Goal: Task Accomplishment & Management: Manage account settings

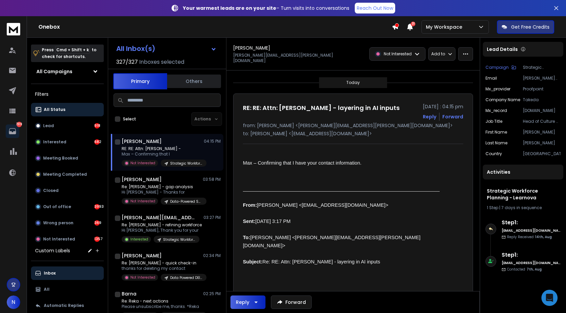
click at [175, 82] on button "Others" at bounding box center [194, 81] width 54 height 15
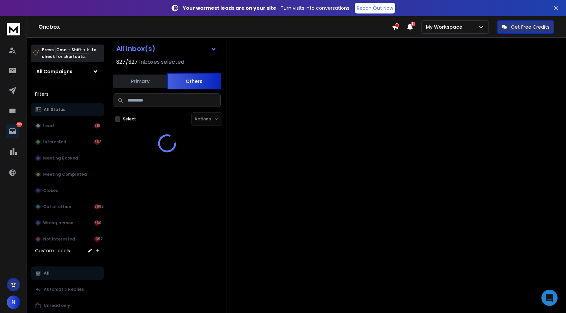
click at [144, 84] on button "Primary" at bounding box center [140, 81] width 54 height 15
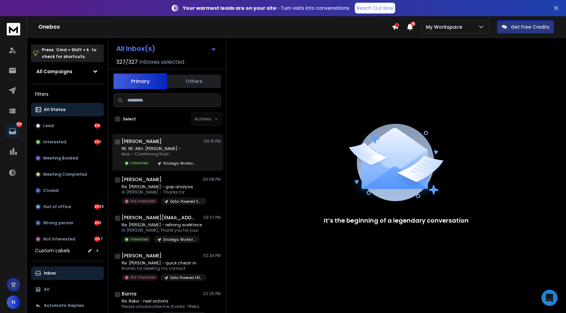
click at [172, 154] on p "Max – Confirming that I" at bounding box center [161, 153] width 78 height 5
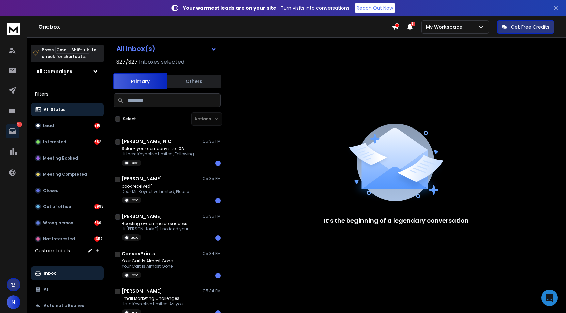
click at [448, 19] on div "Onebox 31 My Workspace Get Free Credits" at bounding box center [283, 27] width 566 height 22
click at [443, 30] on p "My Workspace" at bounding box center [445, 27] width 39 height 7
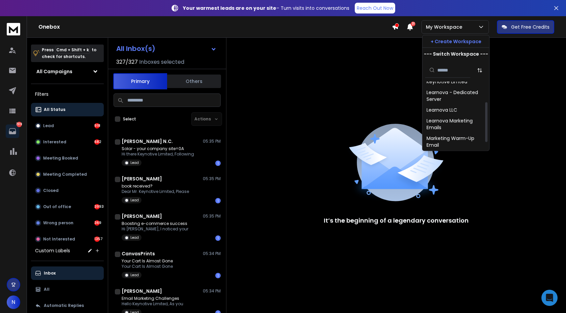
scroll to position [38, 0]
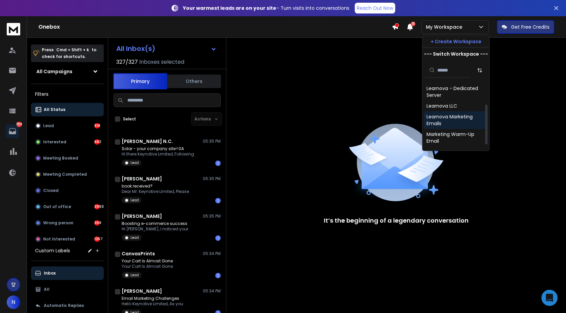
click at [439, 117] on div "Learnova Marketing Emails" at bounding box center [456, 119] width 59 height 13
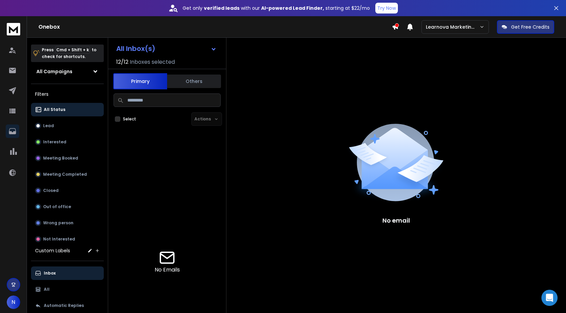
click at [200, 87] on button "Others" at bounding box center [194, 81] width 54 height 15
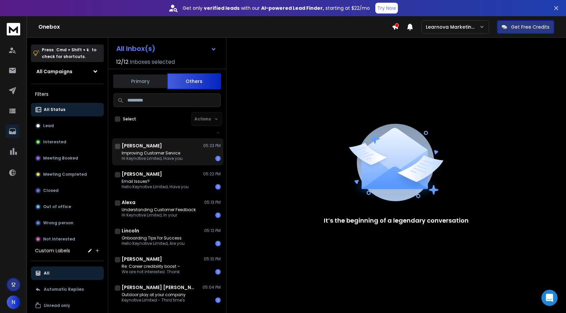
scroll to position [57, 0]
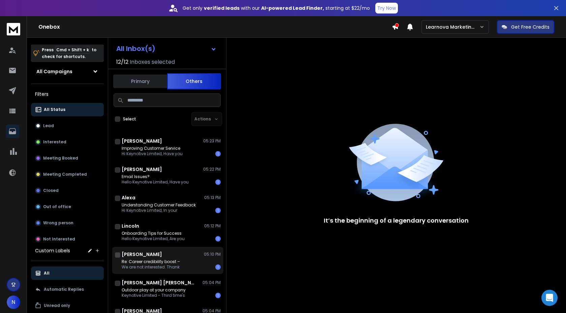
click at [169, 265] on p "We are not interested. Thank" at bounding box center [151, 266] width 58 height 5
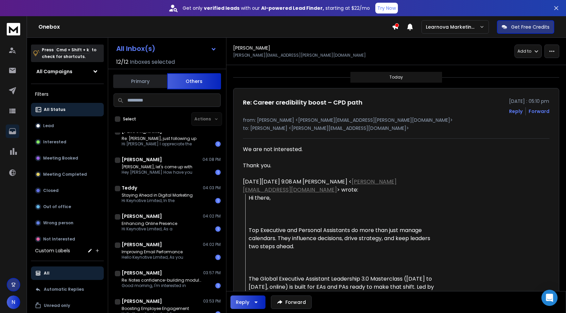
scroll to position [984, 0]
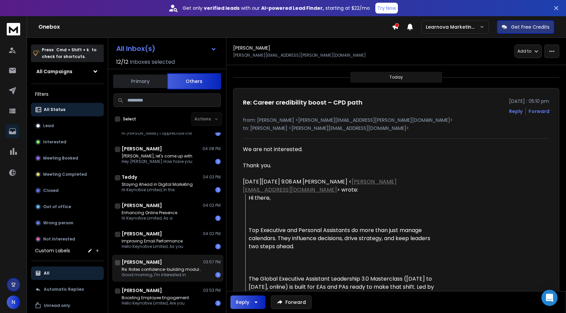
click at [161, 272] on p "Good morning, I'm interested in" at bounding box center [162, 274] width 81 height 5
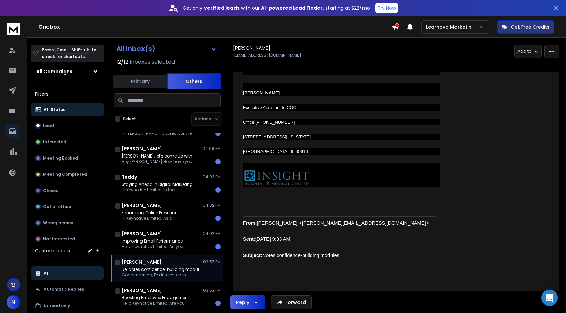
scroll to position [0, 0]
